Goal: Find specific page/section: Find specific page/section

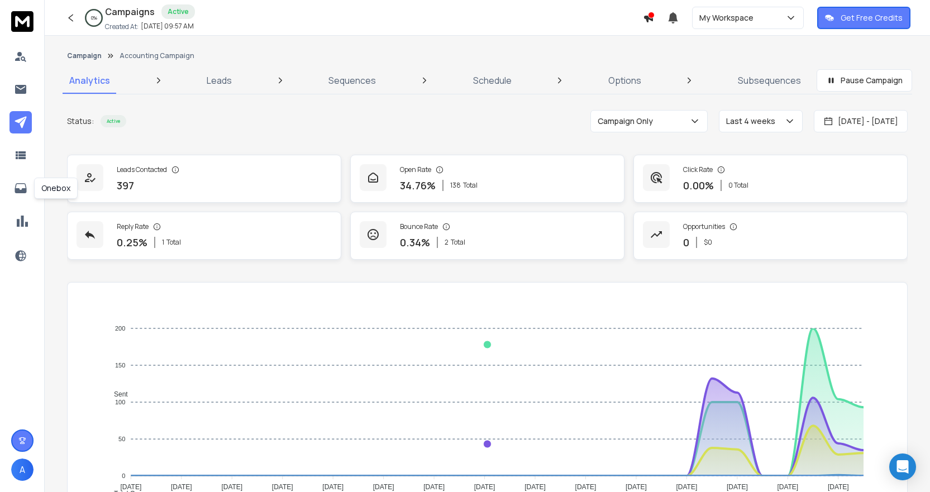
click at [16, 169] on div at bounding box center [22, 157] width 26 height 26
click at [15, 184] on icon at bounding box center [20, 188] width 13 height 13
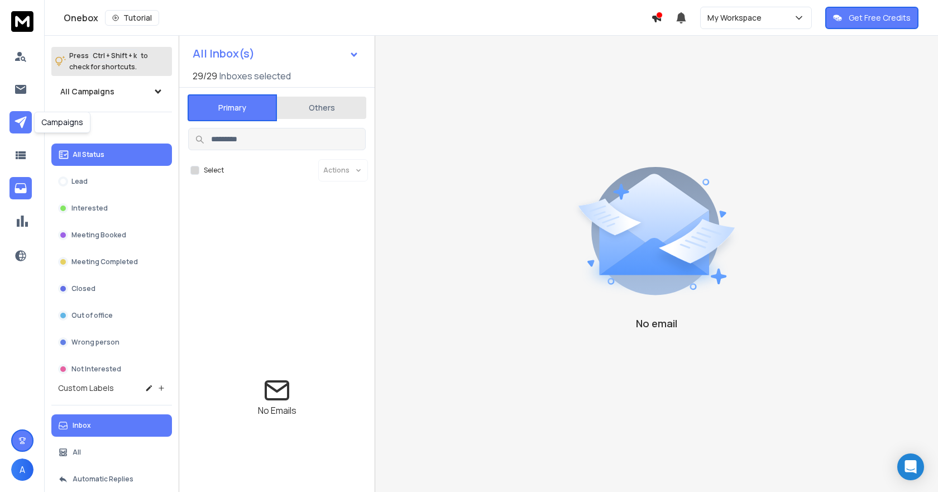
click at [31, 124] on link at bounding box center [20, 122] width 22 height 22
